Goal: Check status: Check status

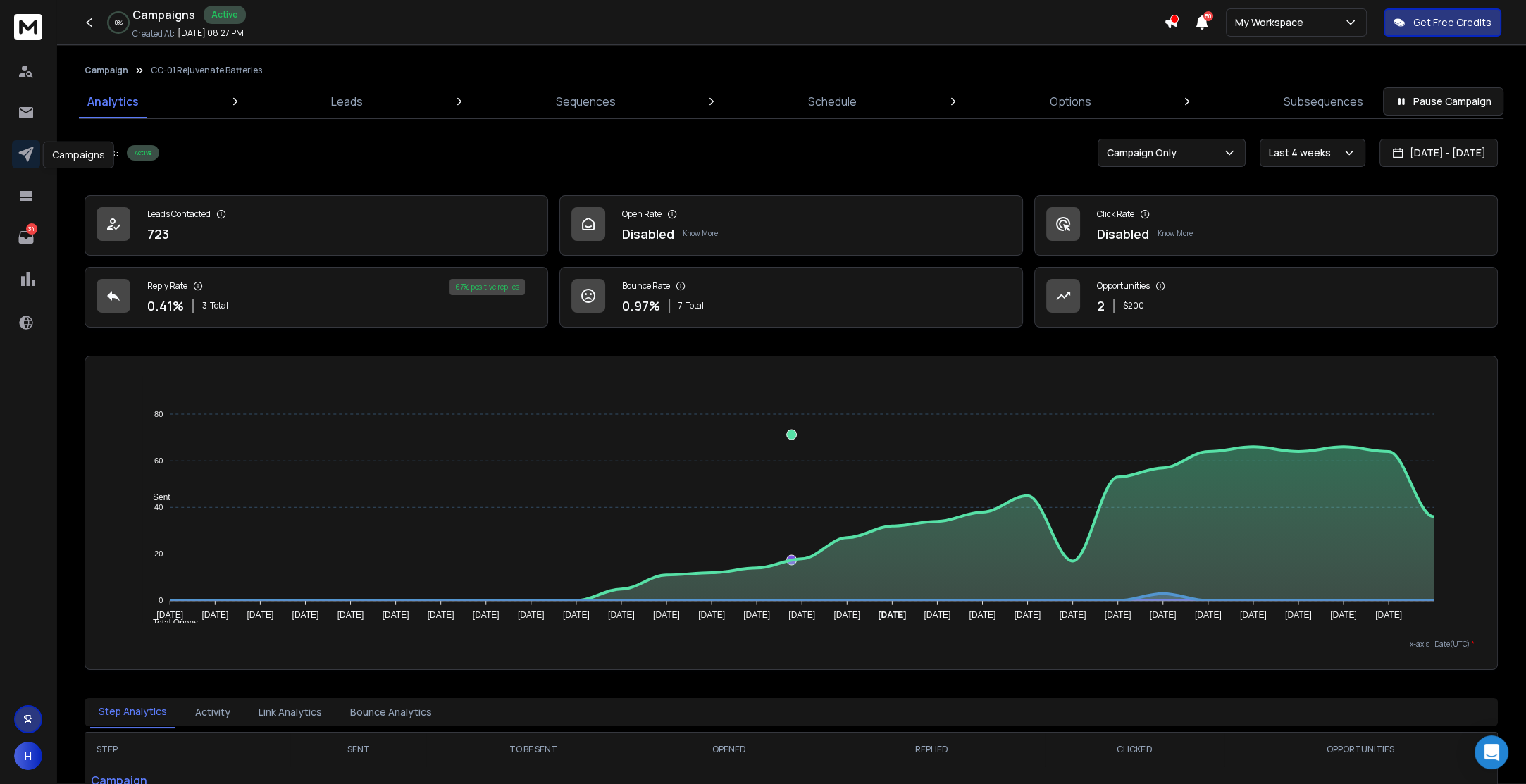
click at [27, 151] on icon at bounding box center [26, 154] width 15 height 15
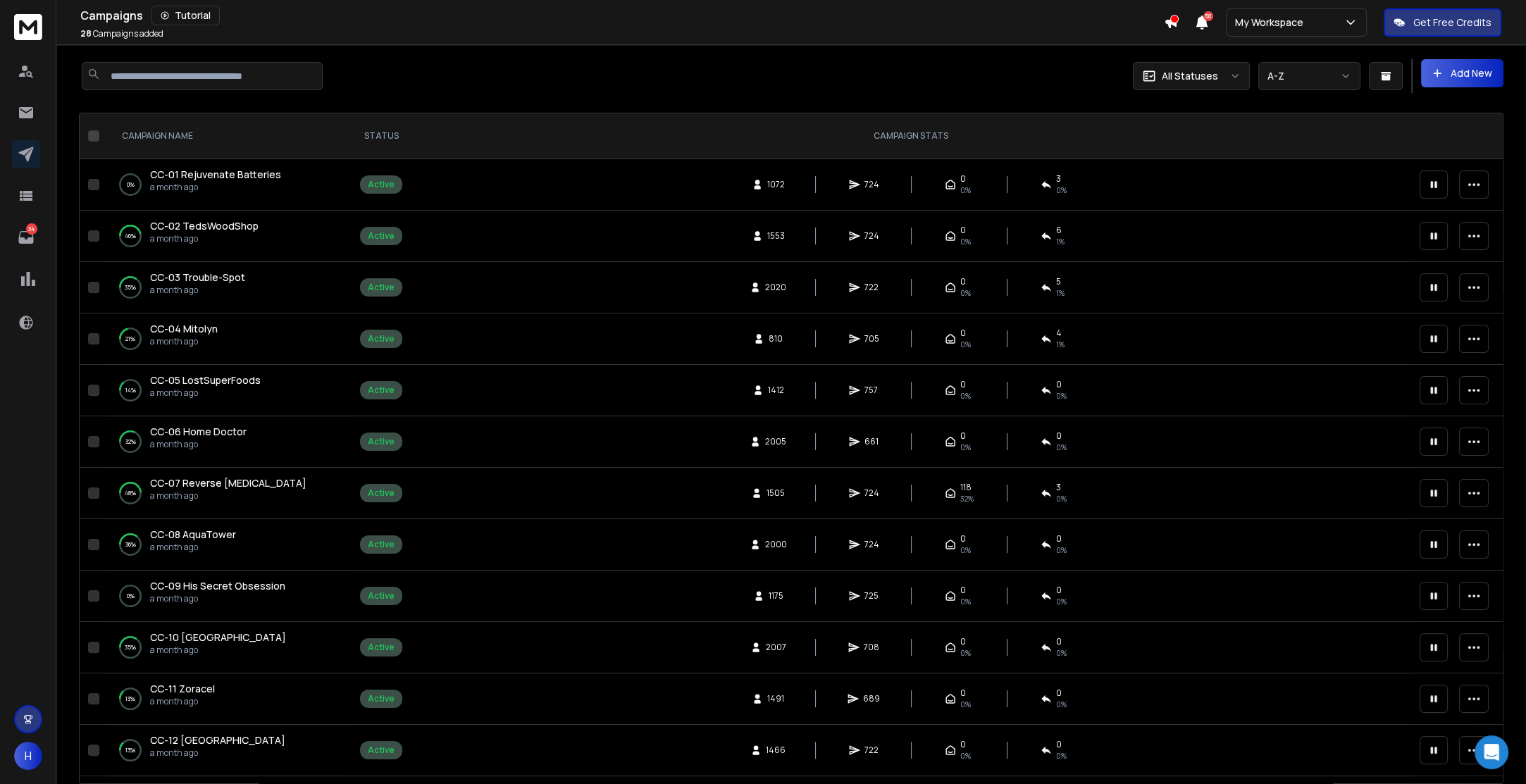
click at [241, 179] on span "CC-01 Rejuvenate Batteries" at bounding box center [215, 174] width 131 height 13
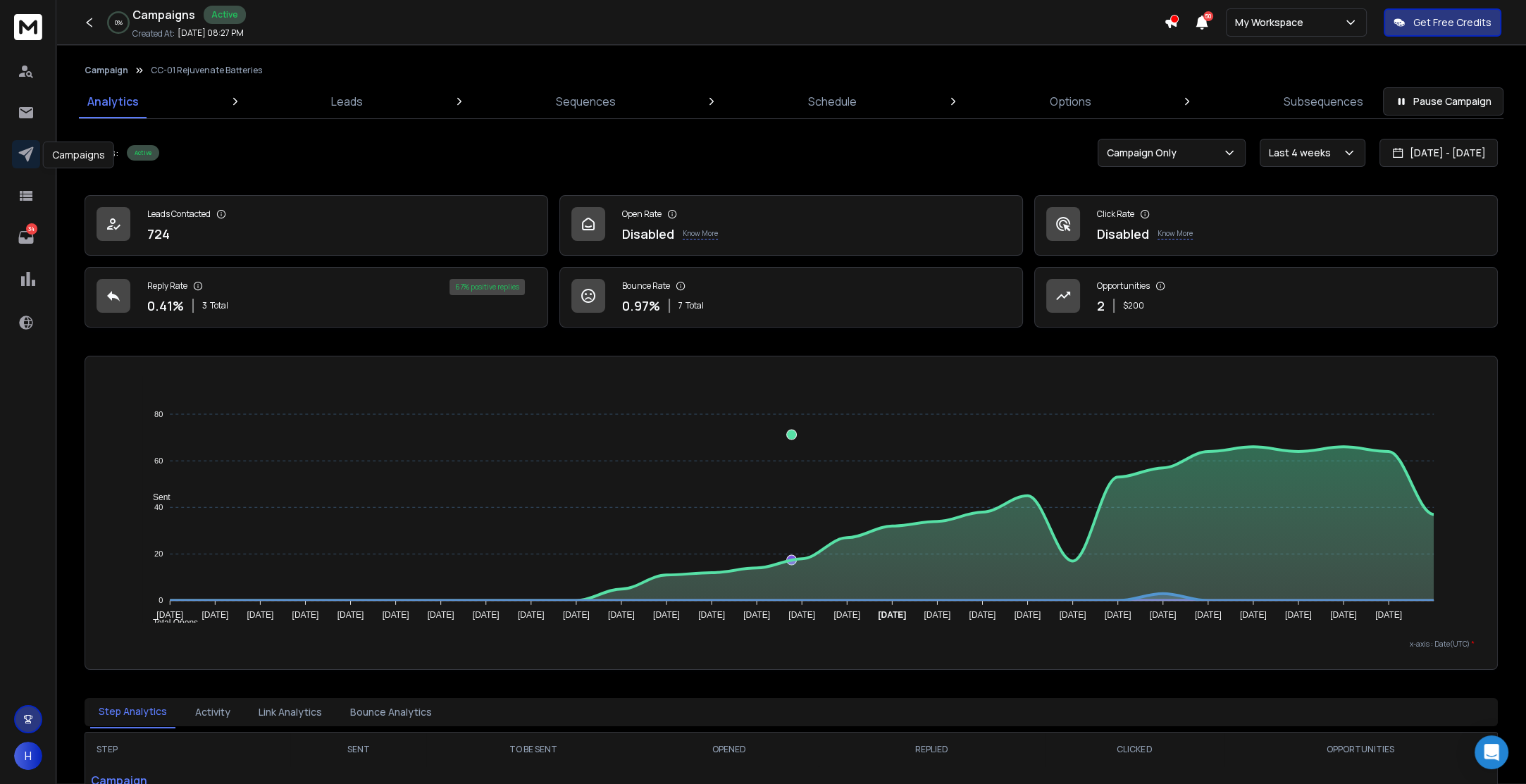
click at [21, 146] on icon at bounding box center [26, 155] width 17 height 17
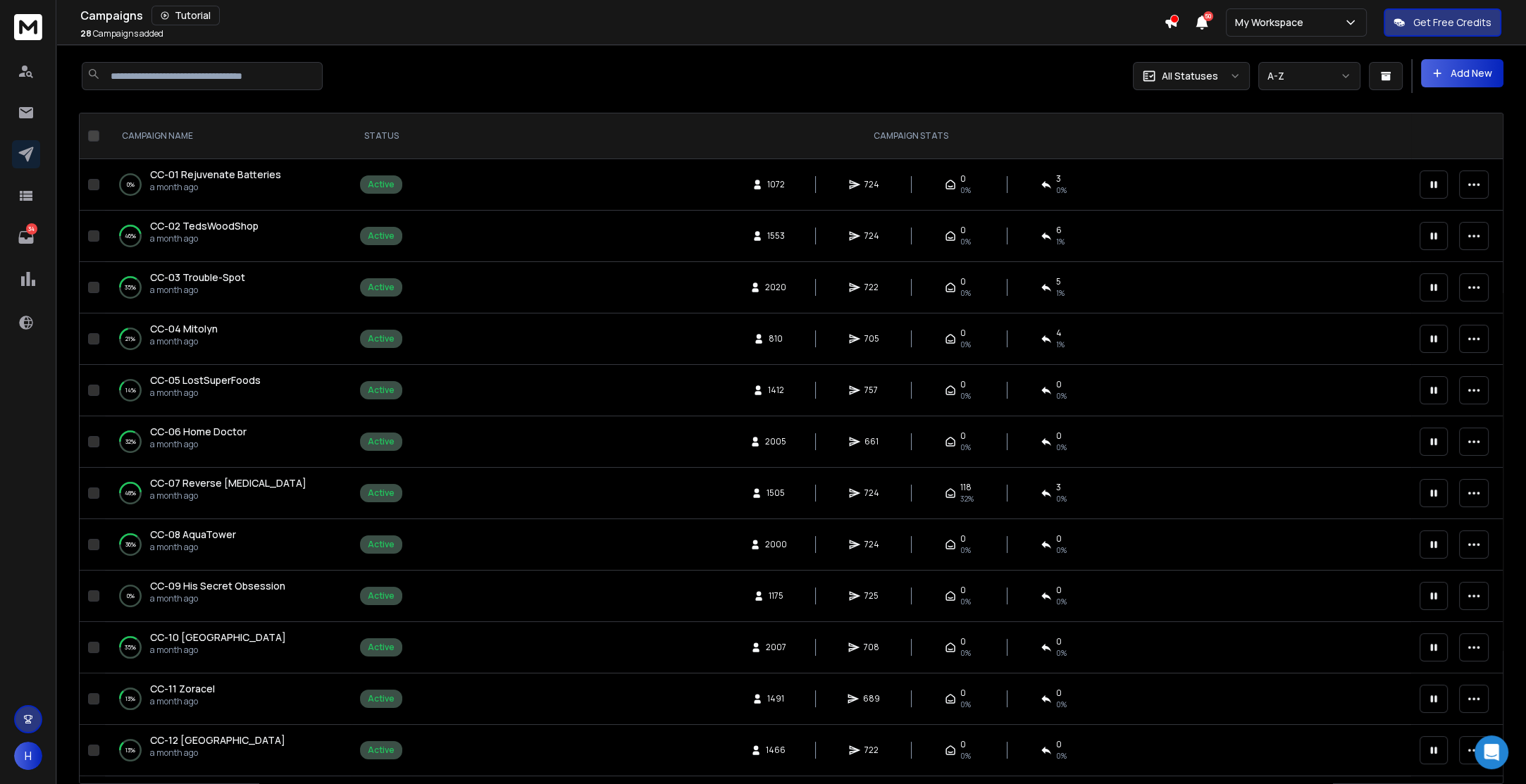
click at [222, 229] on span "CC-02 TedsWoodShop" at bounding box center [204, 225] width 109 height 13
